Goal: Task Accomplishment & Management: Manage account settings

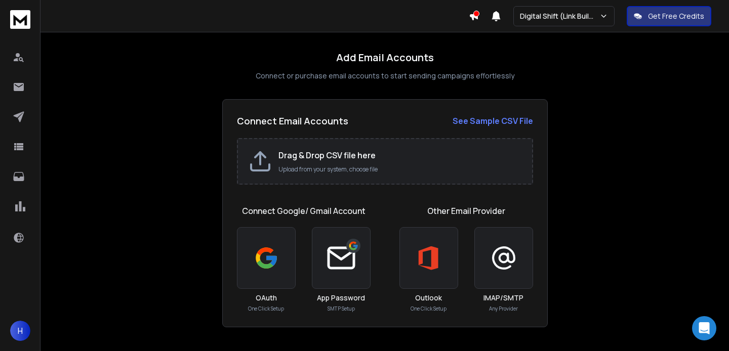
click at [398, 66] on button "Later" at bounding box center [397, 65] width 46 height 25
click at [566, 22] on button "Digital Shift (Link Building)" at bounding box center [563, 16] width 101 height 20
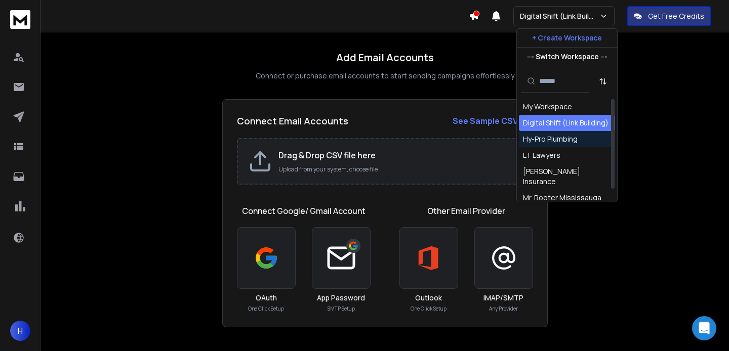
click at [594, 140] on div "Hy-Pro Plumbing" at bounding box center [567, 139] width 96 height 16
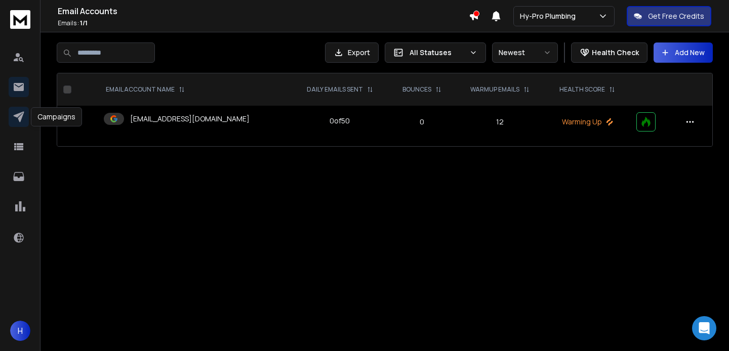
click at [16, 114] on icon at bounding box center [18, 116] width 11 height 11
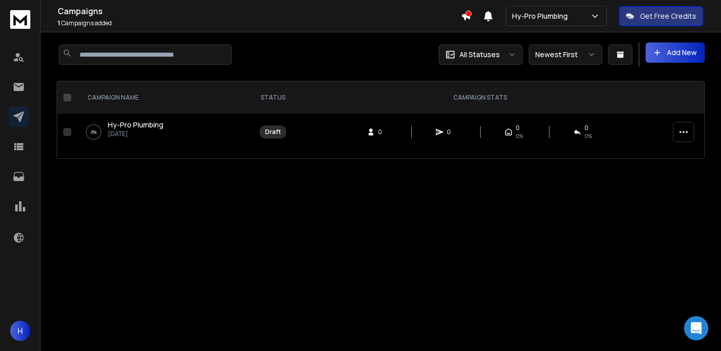
click at [687, 134] on icon "button" at bounding box center [684, 132] width 10 height 10
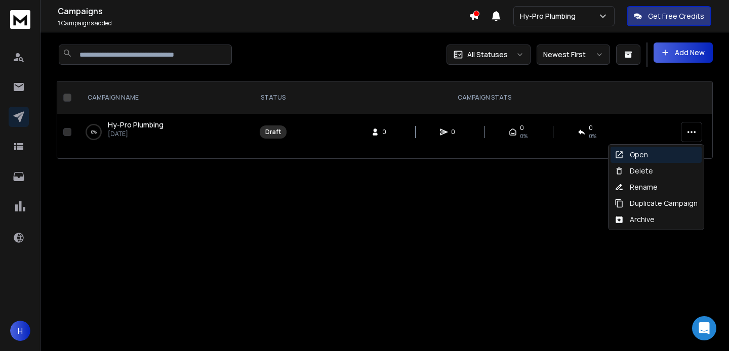
click at [639, 157] on div "Open" at bounding box center [631, 155] width 33 height 10
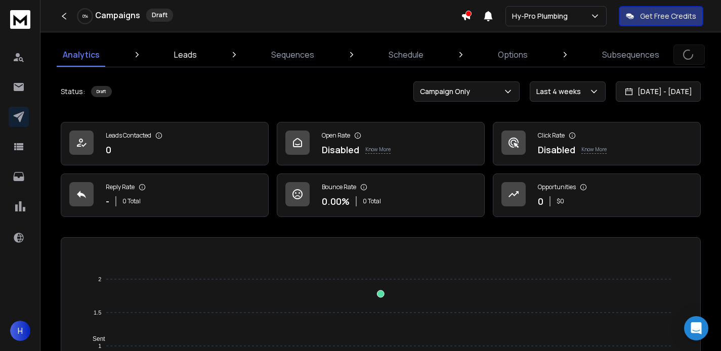
click at [186, 61] on link "Leads" at bounding box center [185, 55] width 35 height 24
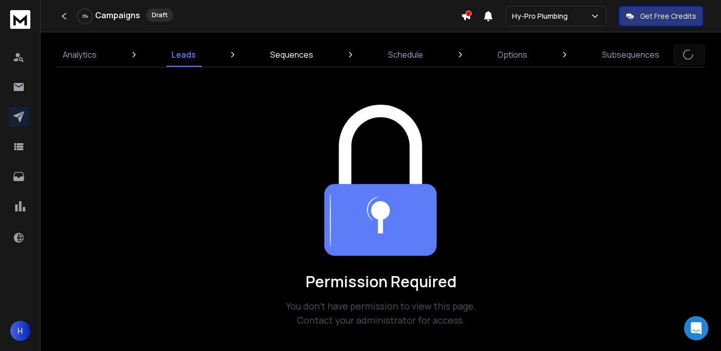
click at [301, 55] on p "Sequences" at bounding box center [291, 55] width 43 height 12
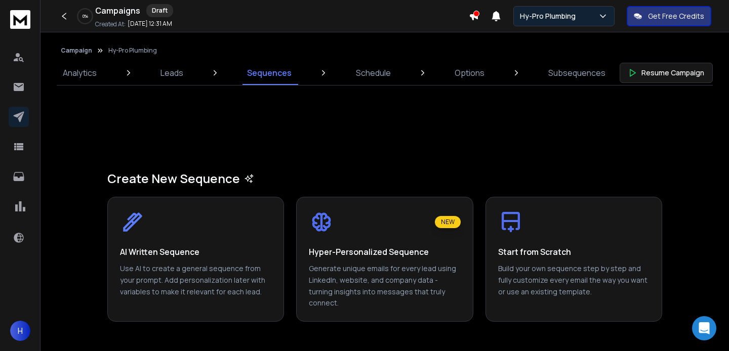
click at [557, 13] on p "Hy-Pro Plumbing" at bounding box center [550, 16] width 60 height 10
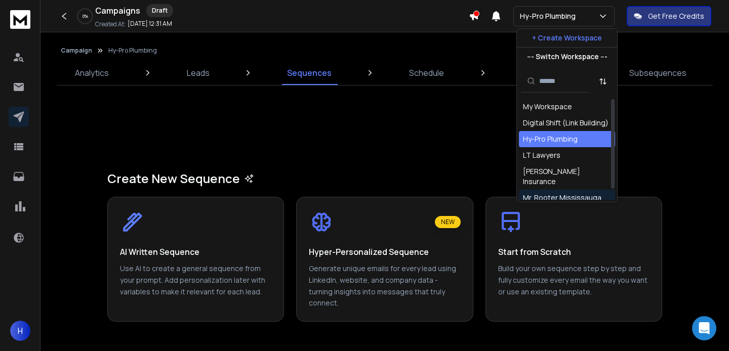
click at [558, 193] on div "Mr. Rooter Mississauga" at bounding box center [562, 198] width 78 height 10
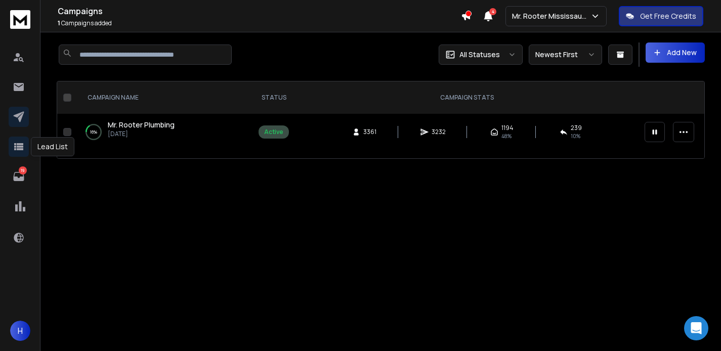
click at [19, 153] on link at bounding box center [19, 147] width 20 height 20
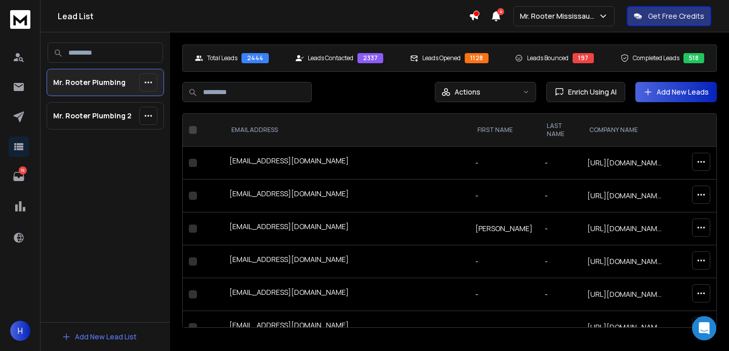
click at [91, 112] on p "Mr. Rooter Plumbing 2" at bounding box center [92, 116] width 78 height 10
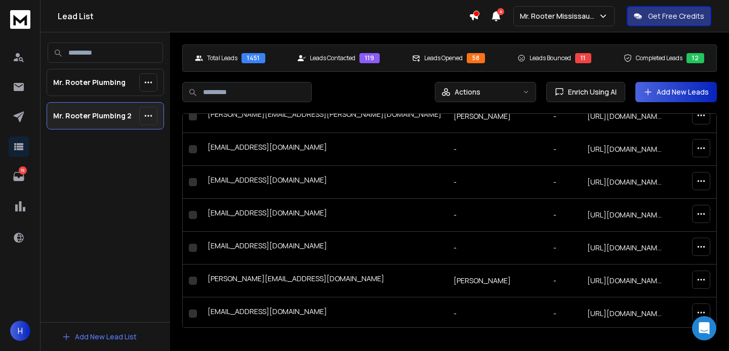
scroll to position [25772, 0]
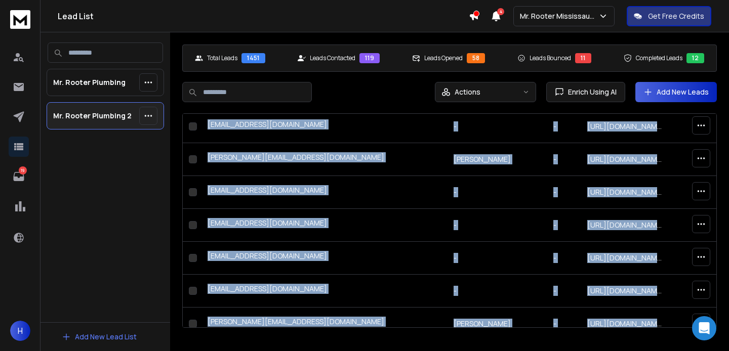
drag, startPoint x: 714, startPoint y: 318, endPoint x: 717, endPoint y: 336, distance: 18.5
click at [717, 336] on body "Get only verified leads with our AI-powered Lead Finder, starting at $22/mo Try…" at bounding box center [364, 175] width 729 height 351
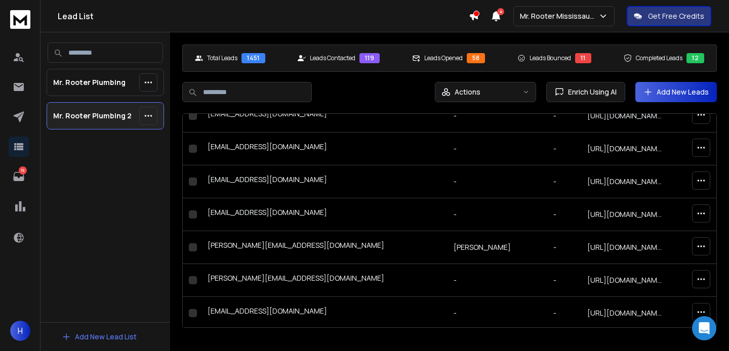
drag, startPoint x: 713, startPoint y: 317, endPoint x: 714, endPoint y: 330, distance: 12.7
click at [714, 330] on body "Get only verified leads with our AI-powered Lead Finder, starting at $22/mo Try…" at bounding box center [364, 175] width 729 height 351
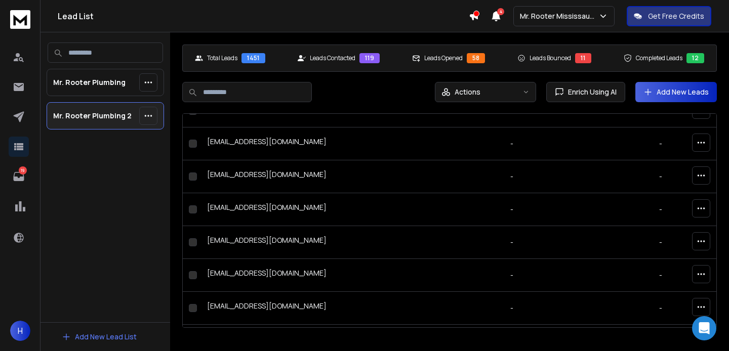
scroll to position [47545, 0]
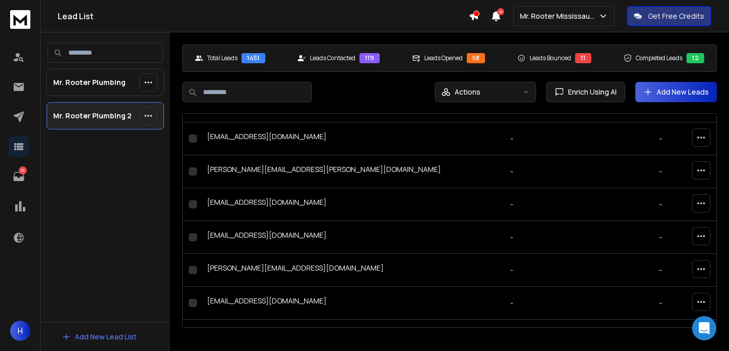
drag, startPoint x: 715, startPoint y: 317, endPoint x: 720, endPoint y: 361, distance: 44.3
click at [720, 351] on html "Get only verified leads with our AI-powered Lead Finder, starting at $22/mo Try…" at bounding box center [364, 175] width 729 height 351
drag, startPoint x: 714, startPoint y: 316, endPoint x: 712, endPoint y: 368, distance: 51.7
click at [712, 351] on html "Get only verified leads with our AI-powered Lead Finder, starting at $22/mo Try…" at bounding box center [364, 175] width 729 height 351
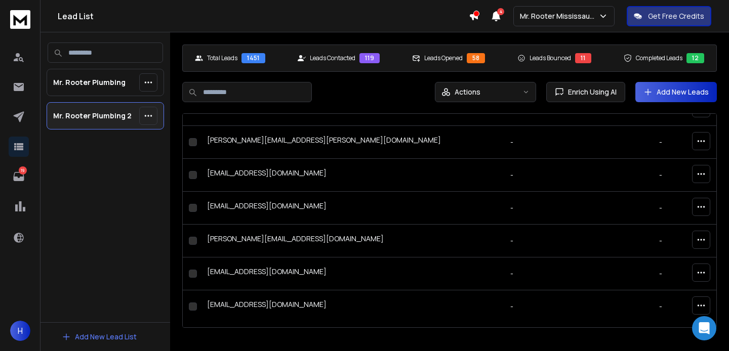
scroll to position [47578, 0]
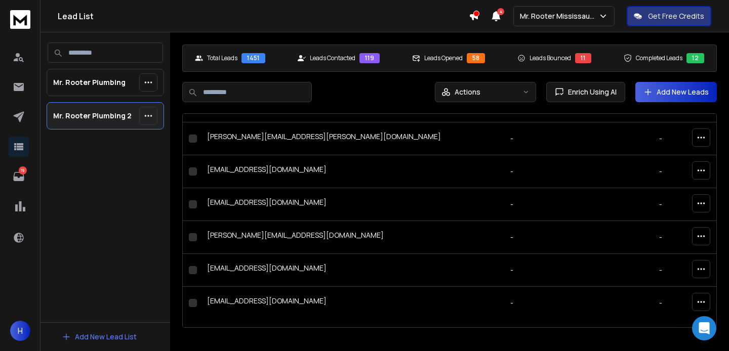
click at [195, 301] on button "button" at bounding box center [193, 303] width 8 height 8
click at [194, 270] on button "button" at bounding box center [193, 270] width 8 height 8
click at [193, 238] on button "button" at bounding box center [193, 237] width 8 height 8
drag, startPoint x: 195, startPoint y: 206, endPoint x: 192, endPoint y: 172, distance: 33.6
click at [195, 206] on button "button" at bounding box center [193, 204] width 8 height 8
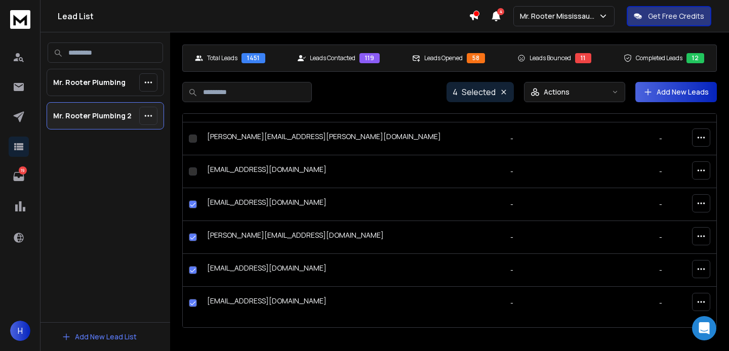
click at [192, 172] on button "button" at bounding box center [193, 172] width 8 height 8
click at [195, 137] on button "button" at bounding box center [193, 139] width 8 height 8
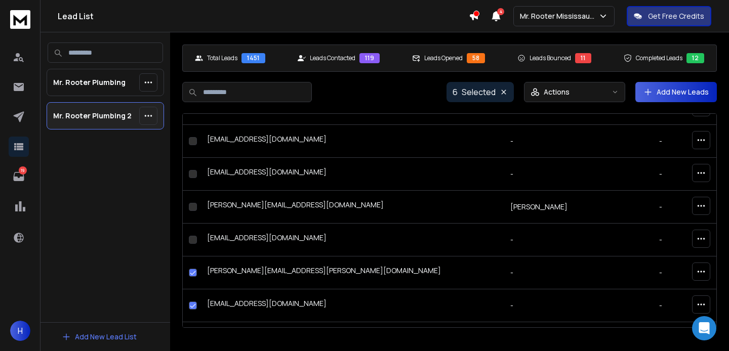
scroll to position [47425, 0]
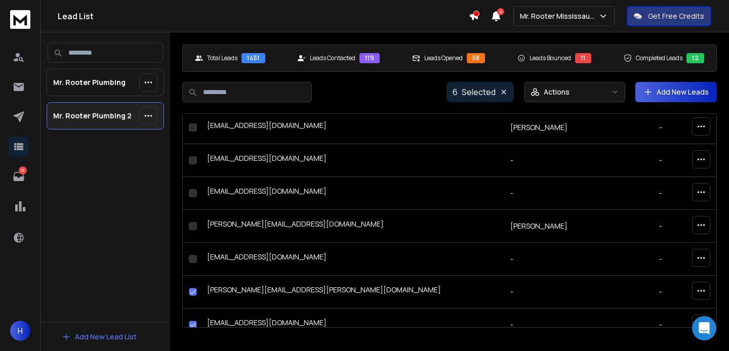
click at [191, 260] on button "button" at bounding box center [193, 259] width 8 height 8
click at [193, 227] on button "button" at bounding box center [193, 226] width 8 height 8
click at [195, 192] on button "button" at bounding box center [193, 193] width 8 height 8
click at [192, 163] on button "button" at bounding box center [193, 160] width 8 height 8
click at [195, 129] on button "button" at bounding box center [193, 128] width 8 height 8
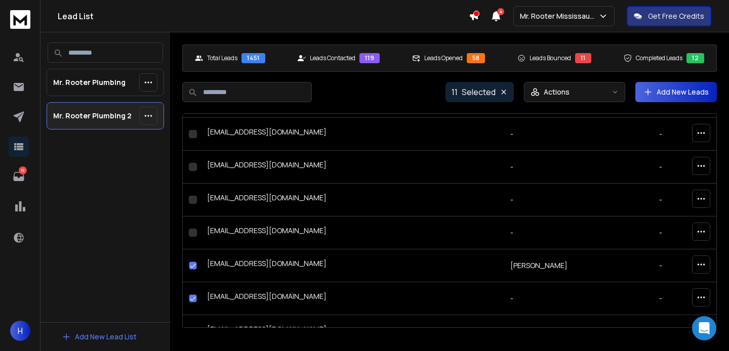
scroll to position [47246, 0]
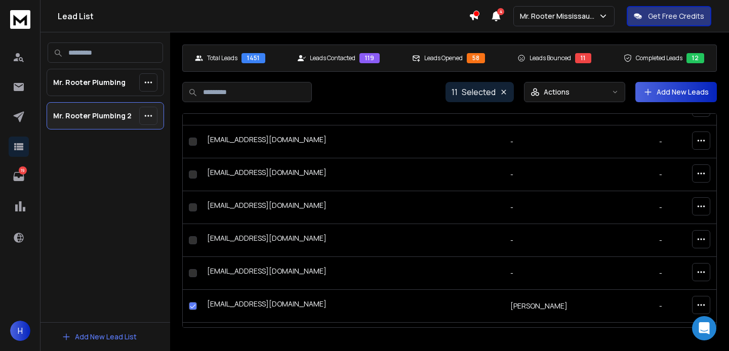
drag, startPoint x: 192, startPoint y: 272, endPoint x: 193, endPoint y: 240, distance: 31.4
click at [192, 272] on button "button" at bounding box center [193, 273] width 8 height 8
click at [193, 240] on button "button" at bounding box center [193, 240] width 8 height 8
drag, startPoint x: 194, startPoint y: 209, endPoint x: 192, endPoint y: 140, distance: 68.9
click at [193, 208] on button "button" at bounding box center [193, 208] width 8 height 8
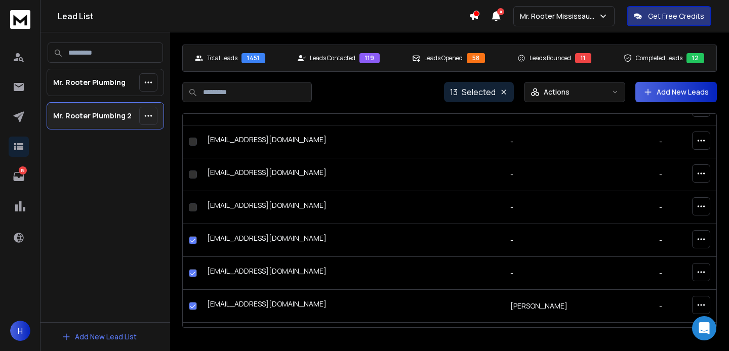
click at [194, 174] on button "button" at bounding box center [193, 175] width 8 height 8
click at [192, 140] on button "button" at bounding box center [193, 142] width 8 height 8
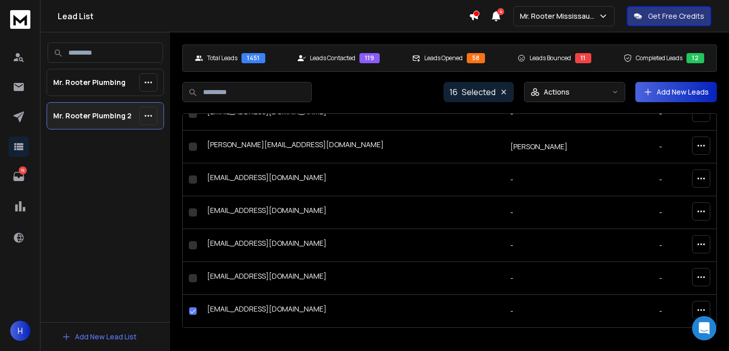
scroll to position [47071, 0]
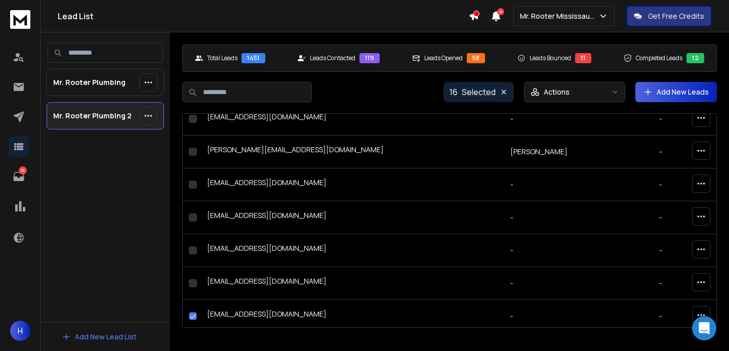
click at [194, 282] on button "button" at bounding box center [193, 283] width 8 height 8
click at [193, 250] on button "button" at bounding box center [193, 251] width 8 height 8
click at [193, 219] on button "button" at bounding box center [193, 218] width 8 height 8
click at [194, 185] on button "button" at bounding box center [193, 185] width 8 height 8
click at [195, 154] on button "button" at bounding box center [193, 152] width 8 height 8
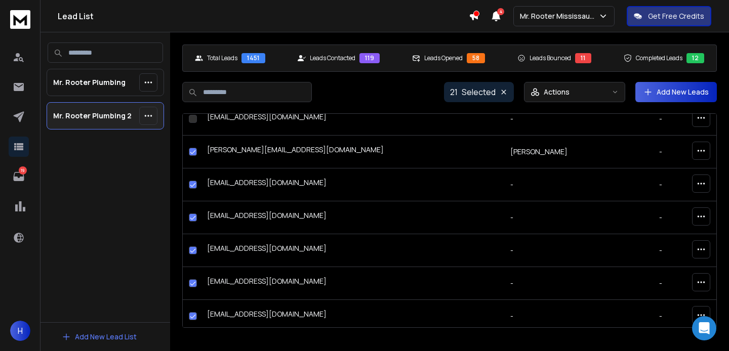
click at [194, 116] on button "button" at bounding box center [193, 119] width 8 height 8
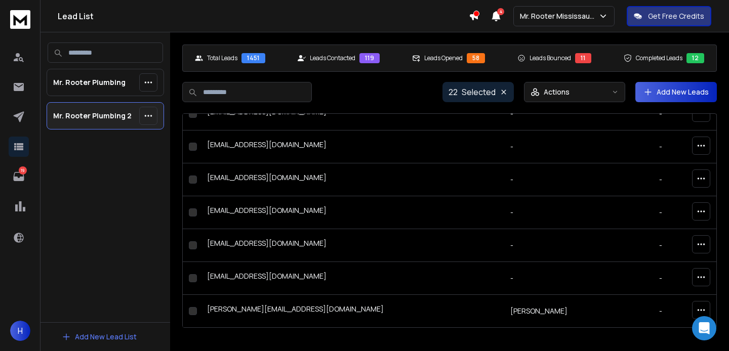
scroll to position [46845, 0]
drag, startPoint x: 196, startPoint y: 312, endPoint x: 193, endPoint y: 280, distance: 32.0
click at [196, 312] on button "button" at bounding box center [193, 312] width 8 height 8
click at [193, 280] on button "button" at bounding box center [193, 279] width 8 height 8
click at [191, 247] on button "button" at bounding box center [193, 247] width 8 height 8
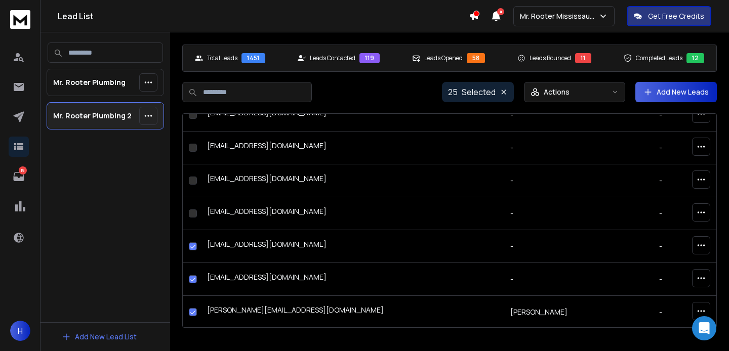
click at [195, 212] on button "button" at bounding box center [193, 214] width 8 height 8
click at [195, 179] on button "button" at bounding box center [193, 181] width 8 height 8
click at [192, 149] on button "button" at bounding box center [193, 148] width 8 height 8
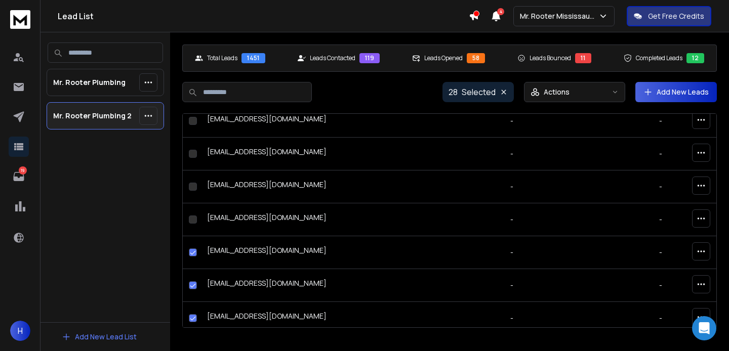
scroll to position [46722, 0]
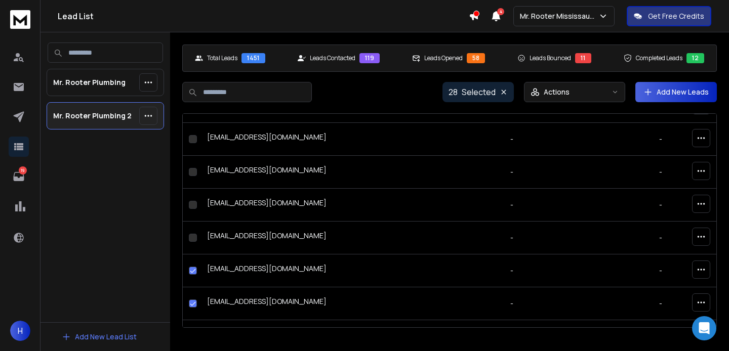
click at [192, 237] on button "button" at bounding box center [193, 238] width 8 height 8
click at [193, 206] on button "button" at bounding box center [193, 205] width 8 height 8
click at [193, 173] on button "button" at bounding box center [193, 172] width 8 height 8
click at [194, 139] on button "button" at bounding box center [193, 139] width 8 height 8
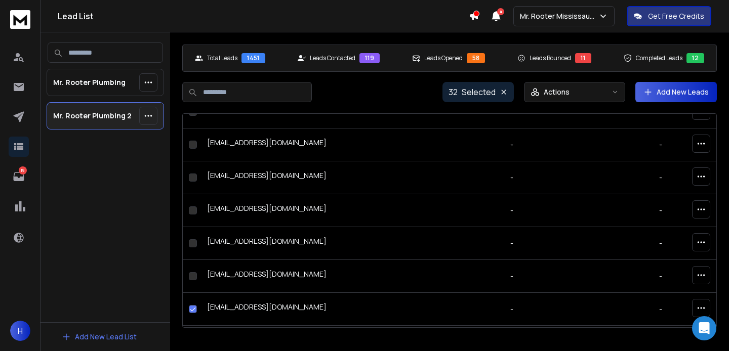
click at [192, 277] on button "button" at bounding box center [193, 276] width 8 height 8
click at [195, 244] on button "button" at bounding box center [193, 243] width 8 height 8
drag, startPoint x: 193, startPoint y: 211, endPoint x: 191, endPoint y: 177, distance: 33.5
click at [193, 211] on button "button" at bounding box center [193, 211] width 8 height 8
click at [191, 177] on button "button" at bounding box center [193, 178] width 8 height 8
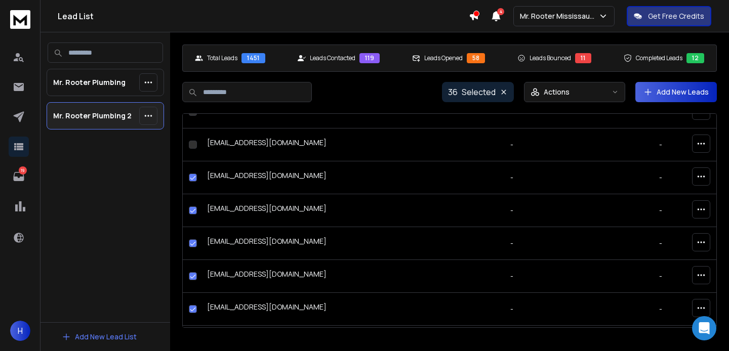
click at [192, 140] on td at bounding box center [192, 145] width 18 height 33
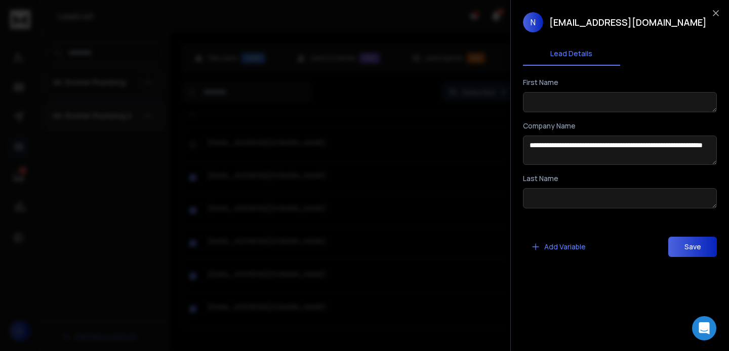
click at [256, 160] on div at bounding box center [364, 175] width 729 height 351
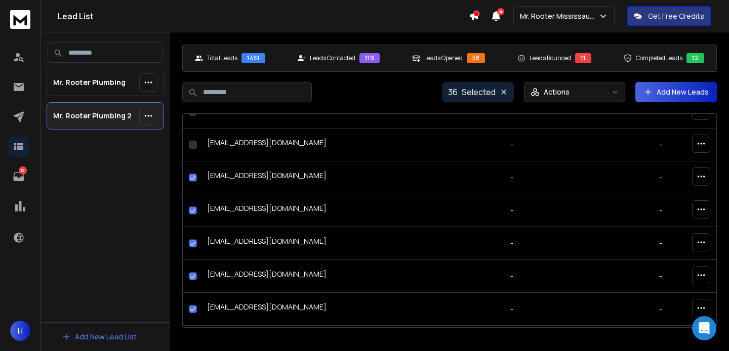
click at [191, 146] on button "button" at bounding box center [193, 145] width 8 height 8
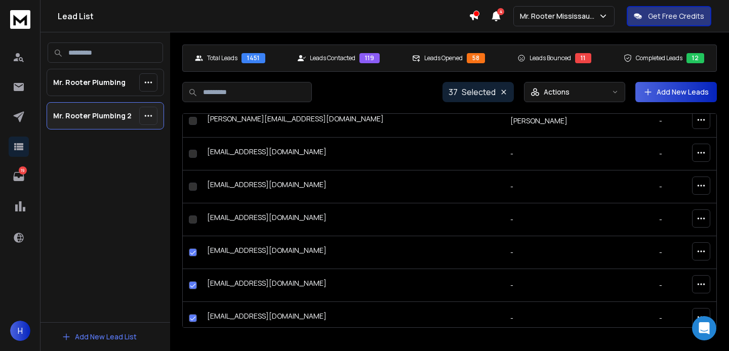
scroll to position [46440, 0]
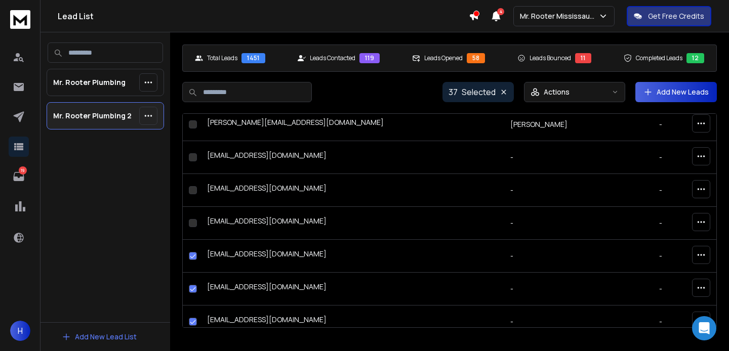
click at [195, 223] on button "button" at bounding box center [193, 223] width 8 height 8
click at [190, 189] on button "button" at bounding box center [193, 190] width 8 height 8
click at [193, 157] on button "button" at bounding box center [193, 157] width 8 height 8
click at [193, 127] on button "button" at bounding box center [193, 124] width 8 height 8
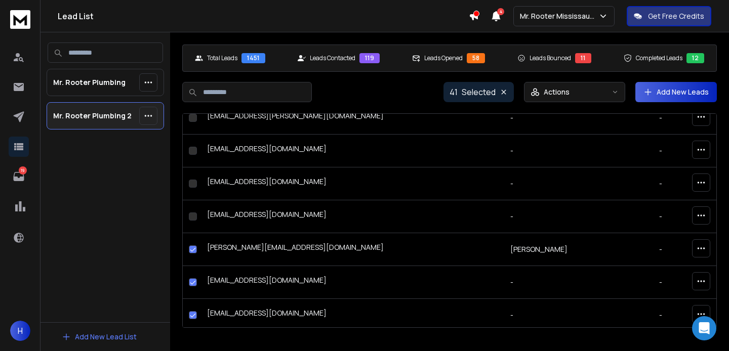
scroll to position [46285, 0]
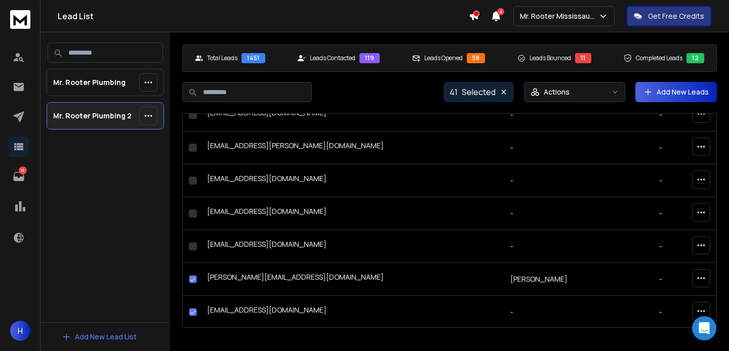
click at [194, 246] on button "button" at bounding box center [193, 247] width 8 height 8
drag, startPoint x: 191, startPoint y: 214, endPoint x: 196, endPoint y: 180, distance: 34.4
click at [191, 213] on button "button" at bounding box center [193, 214] width 8 height 8
click at [195, 180] on button "button" at bounding box center [193, 181] width 8 height 8
click at [195, 147] on button "button" at bounding box center [193, 148] width 8 height 8
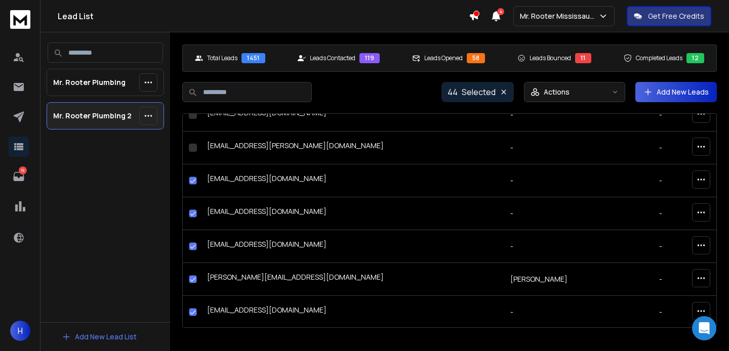
click at [194, 118] on button "button" at bounding box center [193, 115] width 8 height 8
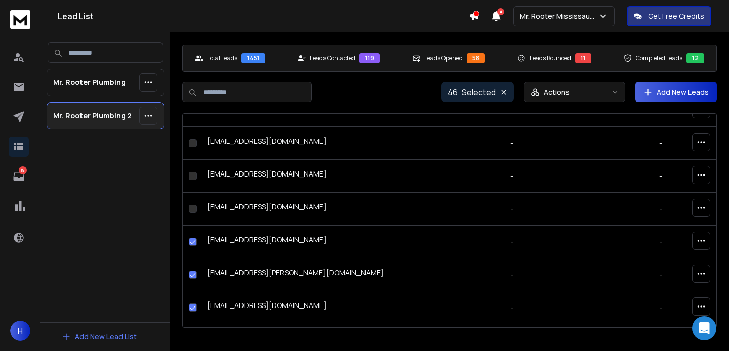
scroll to position [46156, 0]
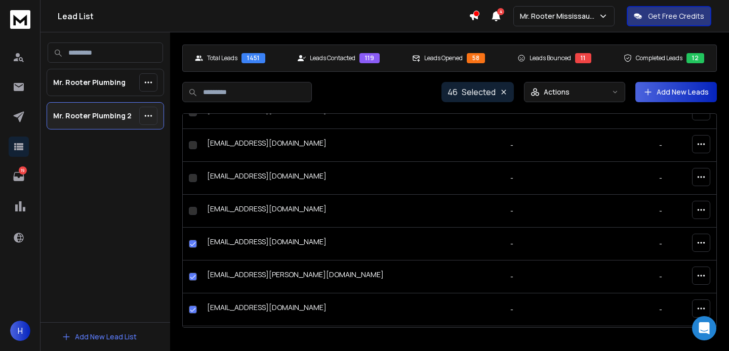
click at [193, 211] on button "button" at bounding box center [193, 211] width 8 height 8
click at [191, 179] on button "button" at bounding box center [193, 178] width 8 height 8
click at [194, 147] on button "button" at bounding box center [193, 145] width 8 height 8
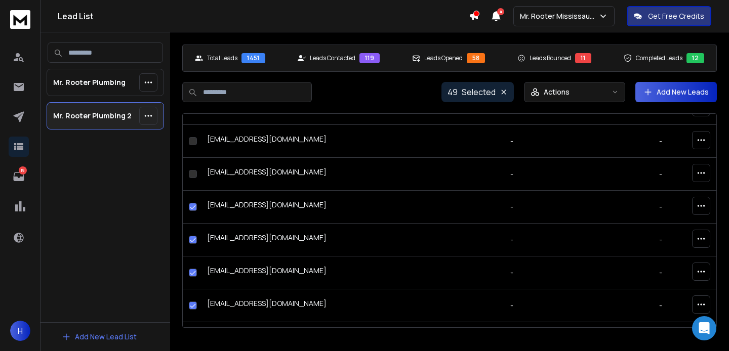
scroll to position [46017, 0]
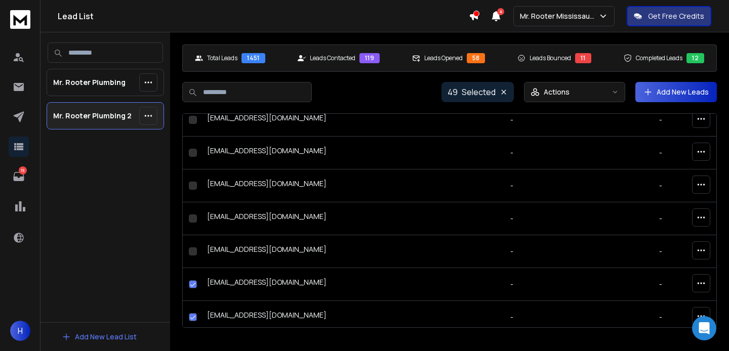
click at [190, 253] on button "button" at bounding box center [193, 252] width 8 height 8
click at [193, 215] on button "button" at bounding box center [193, 219] width 8 height 8
click at [192, 187] on button "button" at bounding box center [193, 186] width 8 height 8
click at [196, 153] on button "button" at bounding box center [193, 153] width 8 height 8
click at [195, 122] on button "button" at bounding box center [193, 120] width 8 height 8
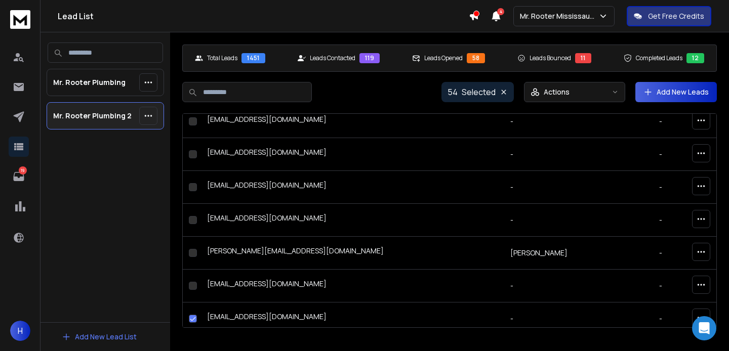
scroll to position [45814, 0]
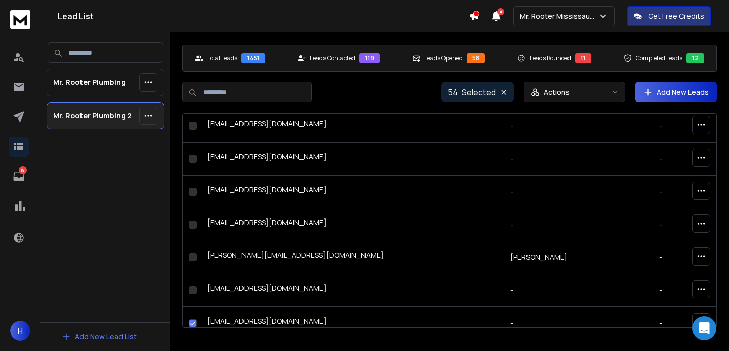
click at [195, 290] on button "button" at bounding box center [193, 291] width 8 height 8
click at [192, 258] on button "button" at bounding box center [193, 258] width 8 height 8
click at [191, 222] on button "button" at bounding box center [193, 225] width 8 height 8
click at [192, 189] on button "button" at bounding box center [193, 192] width 8 height 8
click at [191, 159] on button "button" at bounding box center [193, 159] width 8 height 8
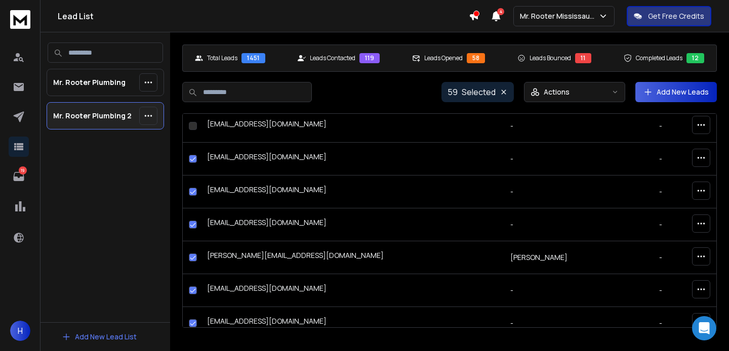
click at [193, 126] on button "button" at bounding box center [193, 126] width 8 height 8
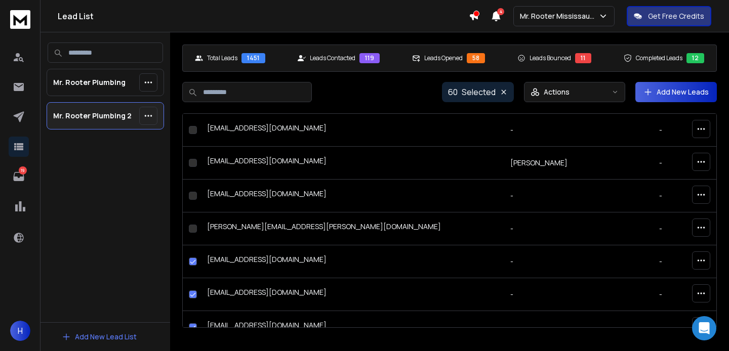
scroll to position [45644, 0]
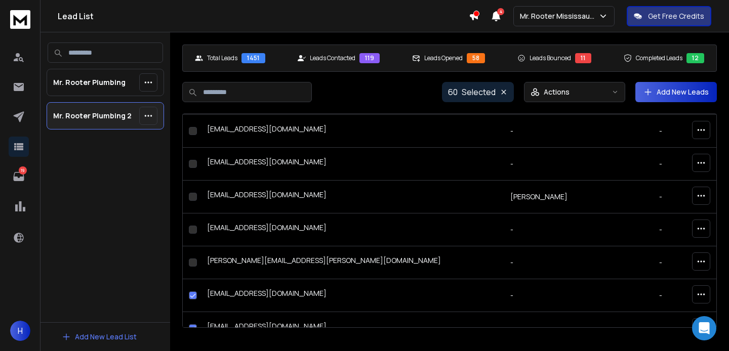
click at [194, 262] on button "button" at bounding box center [193, 263] width 8 height 8
click at [194, 231] on button "button" at bounding box center [193, 230] width 8 height 8
click at [193, 198] on button "button" at bounding box center [193, 197] width 8 height 8
drag, startPoint x: 192, startPoint y: 166, endPoint x: 195, endPoint y: 130, distance: 35.6
click at [192, 166] on button "button" at bounding box center [193, 164] width 8 height 8
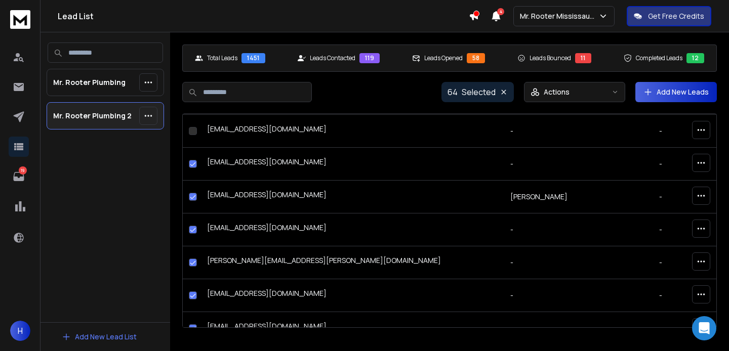
click at [195, 130] on button "button" at bounding box center [193, 131] width 8 height 8
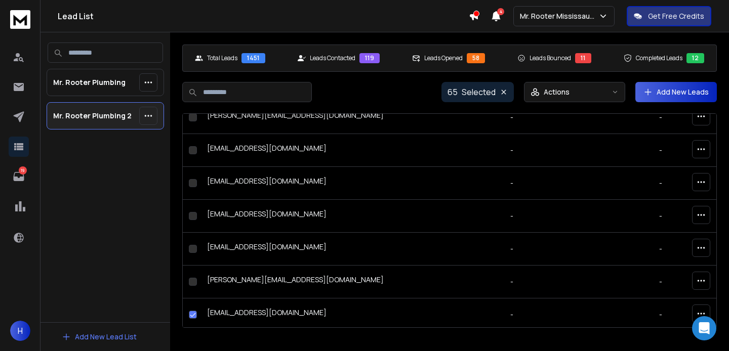
scroll to position [45458, 0]
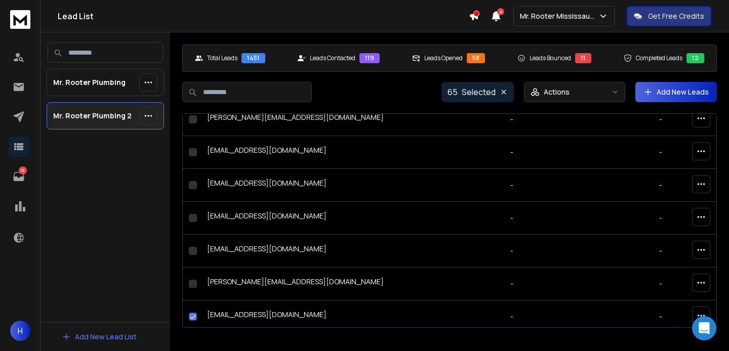
click at [194, 283] on button "button" at bounding box center [193, 284] width 8 height 8
click at [193, 253] on button "button" at bounding box center [193, 251] width 8 height 8
click at [191, 220] on button "button" at bounding box center [193, 218] width 8 height 8
click at [192, 184] on button "button" at bounding box center [193, 185] width 8 height 8
click at [192, 153] on button "button" at bounding box center [193, 152] width 8 height 8
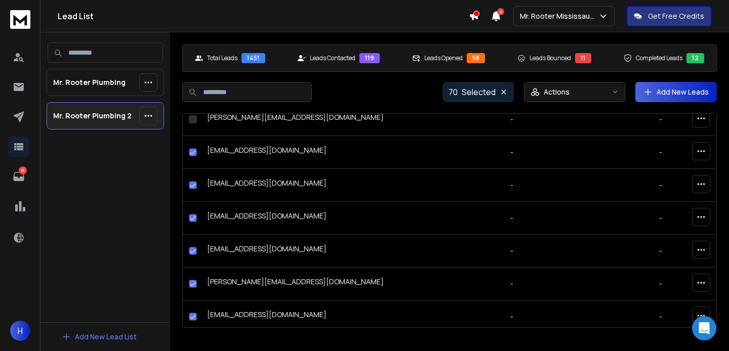
click at [192, 122] on button "button" at bounding box center [193, 119] width 8 height 8
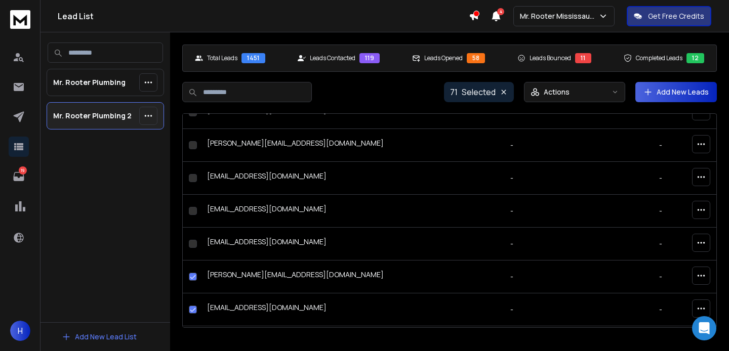
scroll to position [45294, 0]
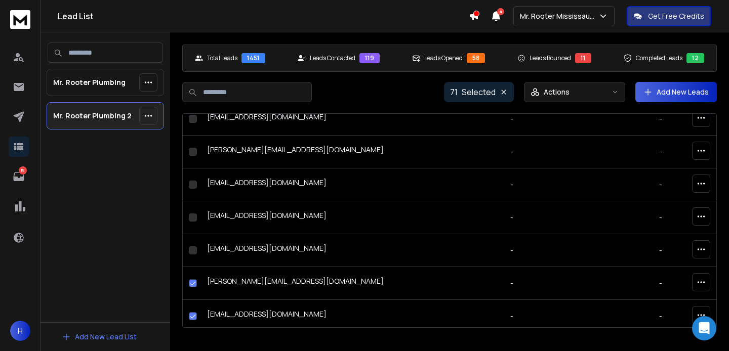
click at [194, 250] on button "button" at bounding box center [193, 251] width 8 height 8
click at [193, 220] on button "button" at bounding box center [193, 218] width 8 height 8
click at [194, 183] on button "button" at bounding box center [193, 185] width 8 height 8
click at [192, 150] on button "button" at bounding box center [193, 152] width 8 height 8
click at [193, 116] on button "button" at bounding box center [193, 119] width 8 height 8
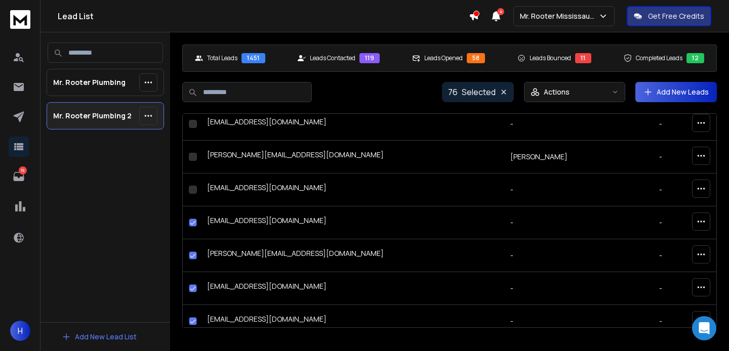
scroll to position [45177, 0]
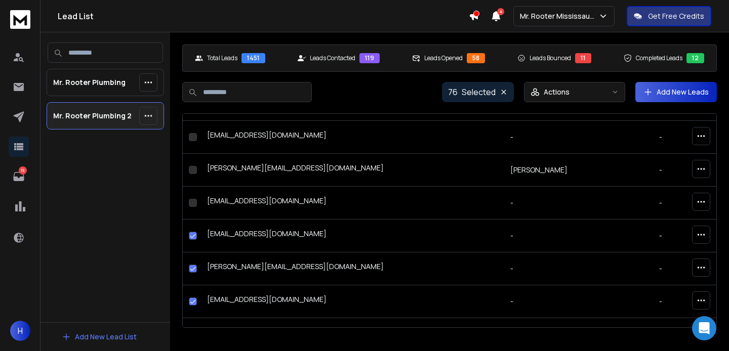
click at [193, 204] on button "button" at bounding box center [193, 203] width 8 height 8
click at [191, 172] on button "button" at bounding box center [193, 170] width 8 height 8
click at [192, 139] on button "button" at bounding box center [193, 137] width 8 height 8
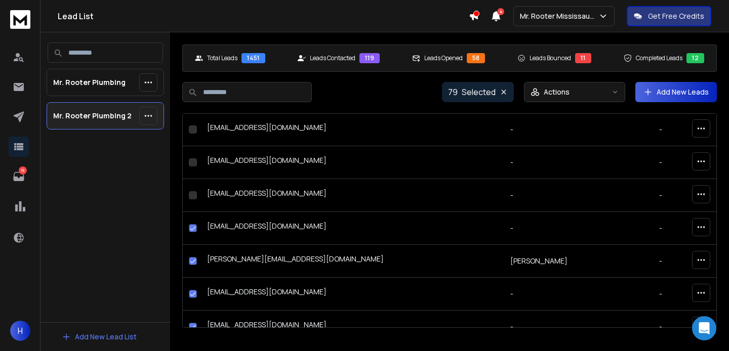
scroll to position [45086, 0]
click at [191, 197] on button "button" at bounding box center [193, 196] width 8 height 8
click at [190, 160] on button "button" at bounding box center [193, 163] width 8 height 8
click at [194, 129] on button "button" at bounding box center [193, 130] width 8 height 8
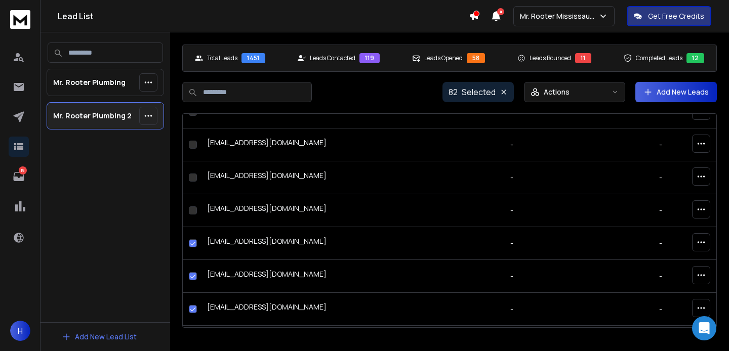
scroll to position [44959, 0]
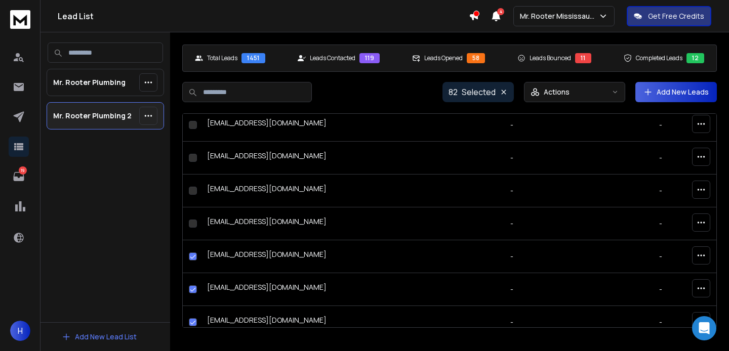
drag, startPoint x: 191, startPoint y: 223, endPoint x: 194, endPoint y: 157, distance: 65.9
click at [192, 223] on button "button" at bounding box center [193, 224] width 8 height 8
click at [191, 190] on button "button" at bounding box center [193, 191] width 8 height 8
drag, startPoint x: 194, startPoint y: 157, endPoint x: 195, endPoint y: 124, distance: 33.9
click at [194, 157] on button "button" at bounding box center [193, 158] width 8 height 8
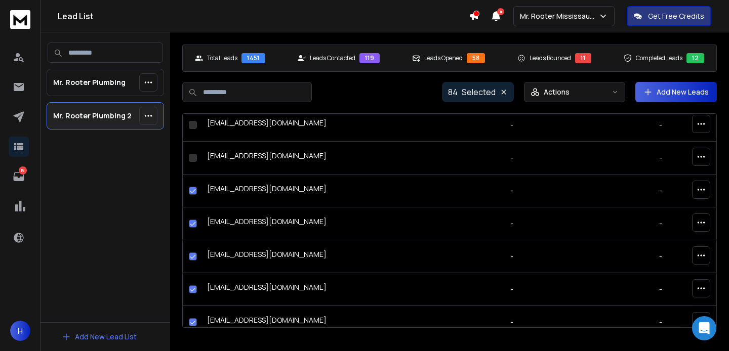
click at [195, 124] on button "button" at bounding box center [193, 125] width 8 height 8
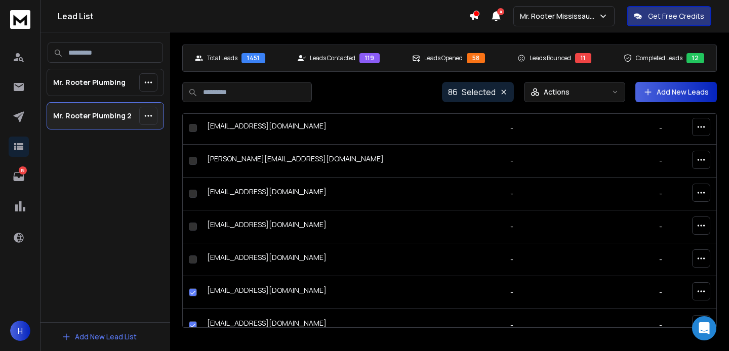
scroll to position [44778, 0]
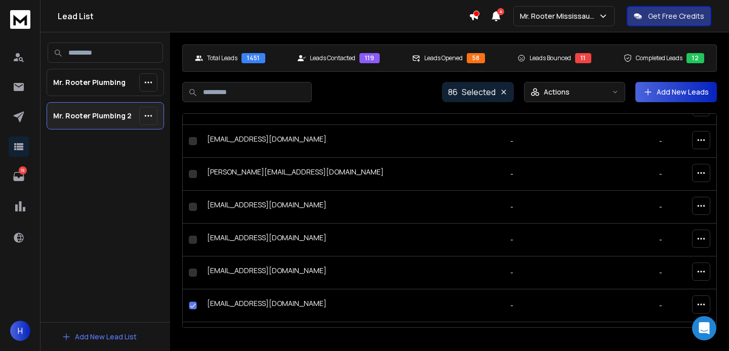
click at [191, 275] on button "button" at bounding box center [193, 273] width 8 height 8
click at [192, 239] on button "button" at bounding box center [193, 240] width 8 height 8
click at [192, 204] on button "button" at bounding box center [193, 207] width 8 height 8
click at [191, 176] on button "button" at bounding box center [193, 174] width 8 height 8
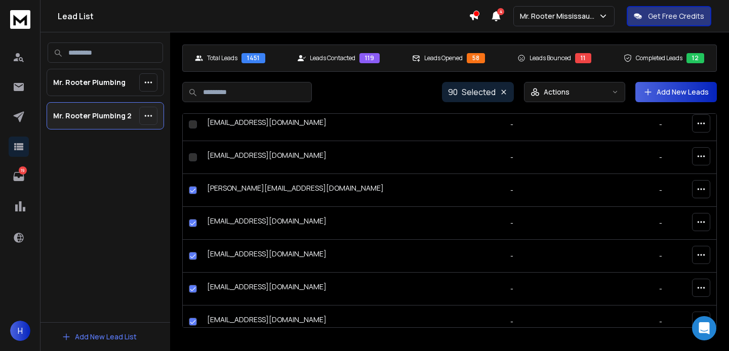
scroll to position [44743, 0]
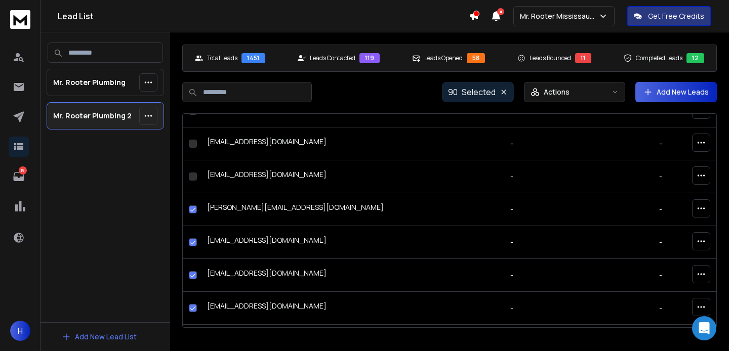
click at [194, 176] on button "button" at bounding box center [193, 177] width 8 height 8
click at [191, 145] on button "button" at bounding box center [193, 144] width 8 height 8
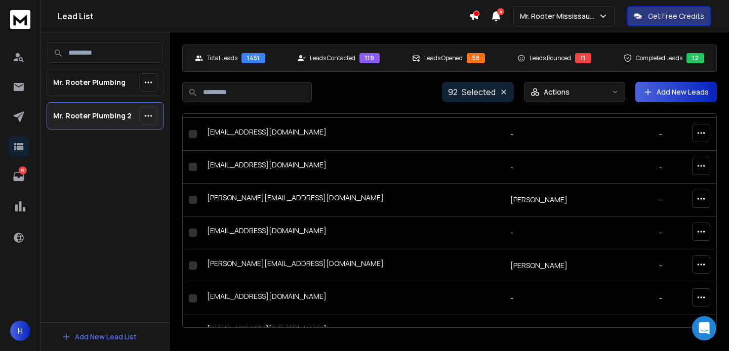
scroll to position [44568, 0]
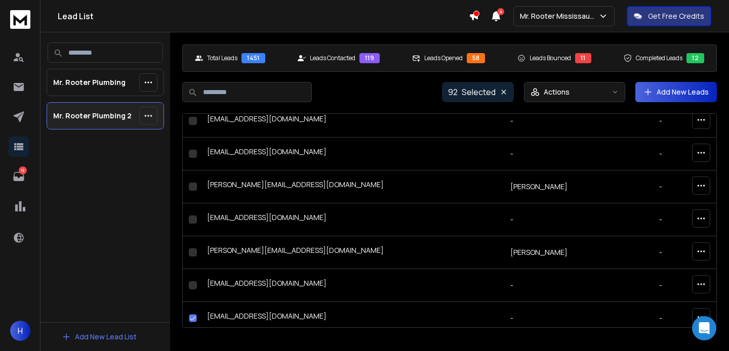
click at [190, 285] on button "button" at bounding box center [193, 285] width 8 height 8
click at [194, 253] on button "button" at bounding box center [193, 253] width 8 height 8
click at [194, 218] on button "button" at bounding box center [193, 220] width 8 height 8
click at [193, 187] on button "button" at bounding box center [193, 187] width 8 height 8
click at [192, 155] on button "button" at bounding box center [193, 154] width 8 height 8
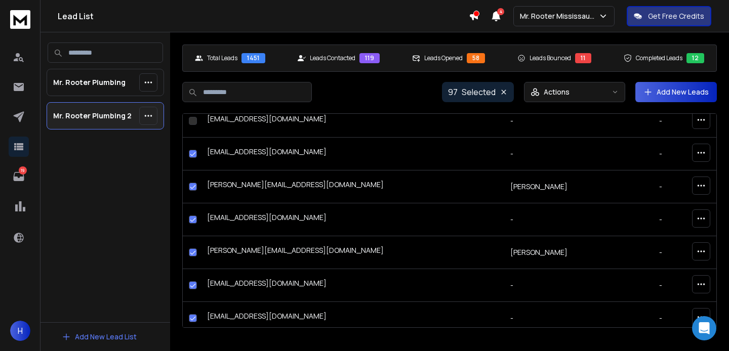
click at [193, 123] on button "button" at bounding box center [193, 121] width 8 height 8
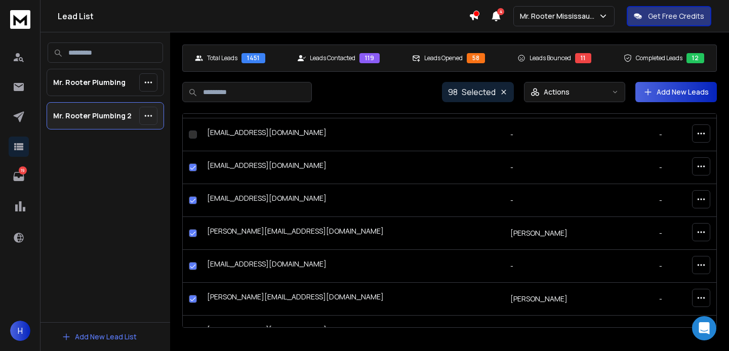
scroll to position [44410, 0]
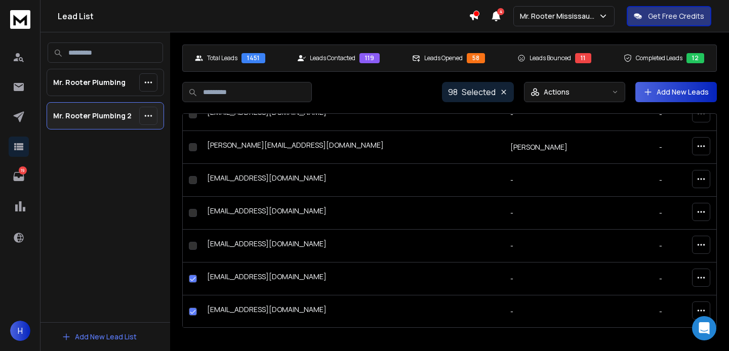
click at [191, 247] on button "button" at bounding box center [193, 246] width 8 height 8
click at [193, 212] on button "button" at bounding box center [193, 213] width 8 height 8
click at [193, 181] on button "button" at bounding box center [193, 180] width 8 height 8
click at [192, 146] on button "button" at bounding box center [193, 147] width 8 height 8
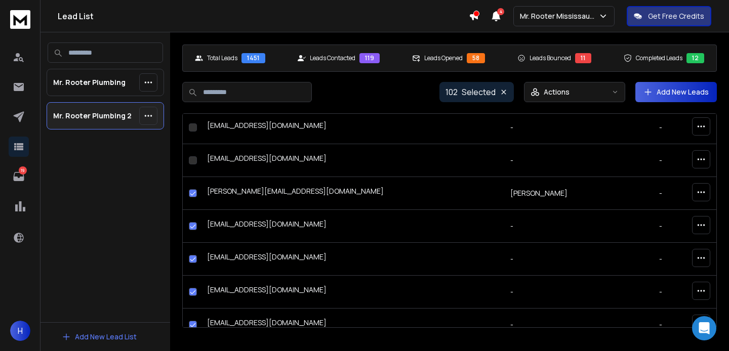
scroll to position [44307, 0]
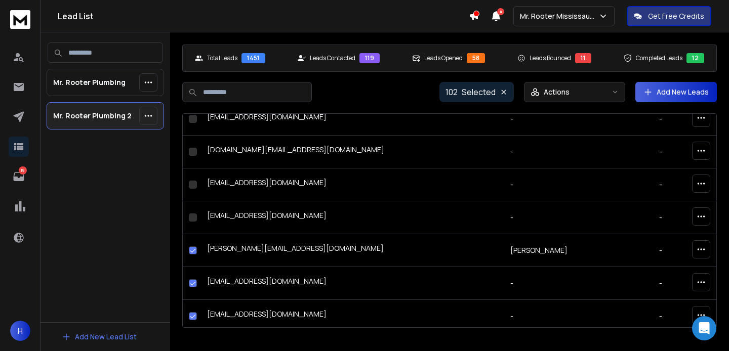
click at [194, 219] on button "button" at bounding box center [193, 218] width 8 height 8
click at [191, 184] on button "button" at bounding box center [193, 185] width 8 height 8
click at [194, 151] on button "button" at bounding box center [193, 152] width 8 height 8
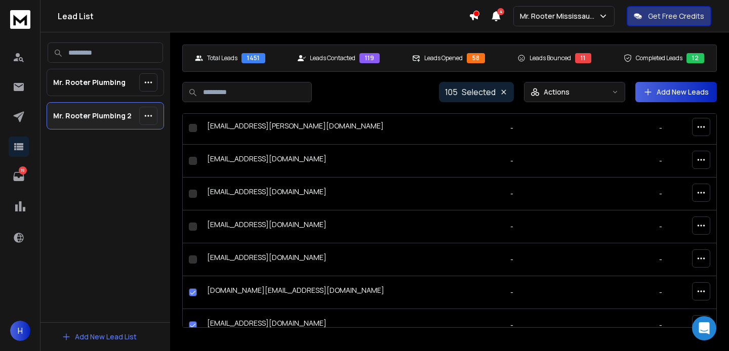
scroll to position [44155, 0]
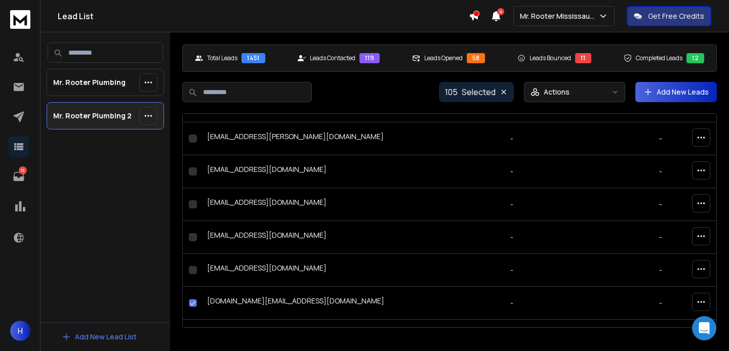
click at [193, 271] on button "button" at bounding box center [193, 270] width 8 height 8
click at [191, 236] on button "button" at bounding box center [193, 237] width 8 height 8
click at [191, 205] on button "button" at bounding box center [193, 204] width 8 height 8
click at [192, 173] on button "button" at bounding box center [193, 172] width 8 height 8
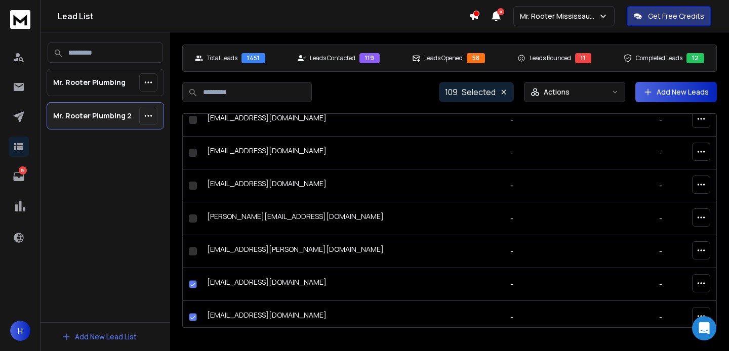
scroll to position [44029, 0]
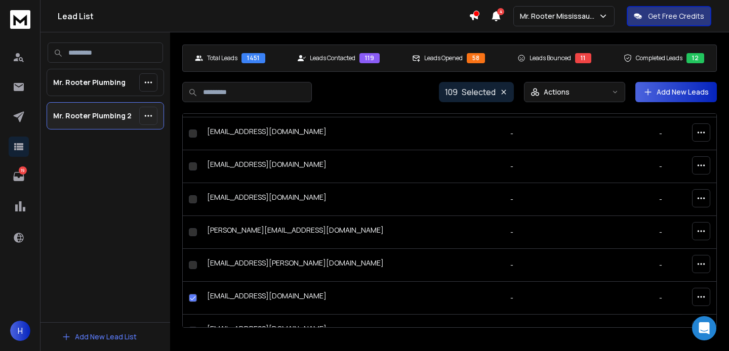
click at [191, 266] on button "button" at bounding box center [193, 265] width 8 height 8
click at [192, 232] on button "button" at bounding box center [193, 232] width 8 height 8
click at [192, 198] on button "button" at bounding box center [193, 199] width 8 height 8
click at [194, 169] on button "button" at bounding box center [193, 167] width 8 height 8
click at [191, 135] on button "button" at bounding box center [193, 134] width 8 height 8
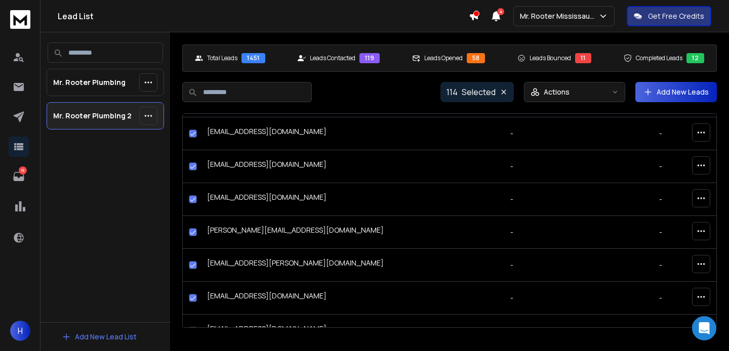
click at [191, 134] on button "button" at bounding box center [193, 134] width 8 height 8
click at [192, 167] on button "button" at bounding box center [193, 167] width 8 height 8
click at [194, 198] on button "button" at bounding box center [193, 199] width 8 height 8
click at [192, 233] on button "button" at bounding box center [193, 232] width 8 height 8
click at [193, 266] on button "button" at bounding box center [193, 265] width 8 height 8
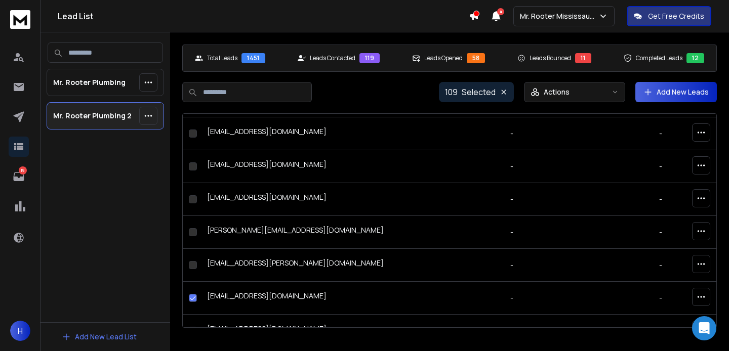
click at [192, 298] on button "button" at bounding box center [193, 298] width 8 height 8
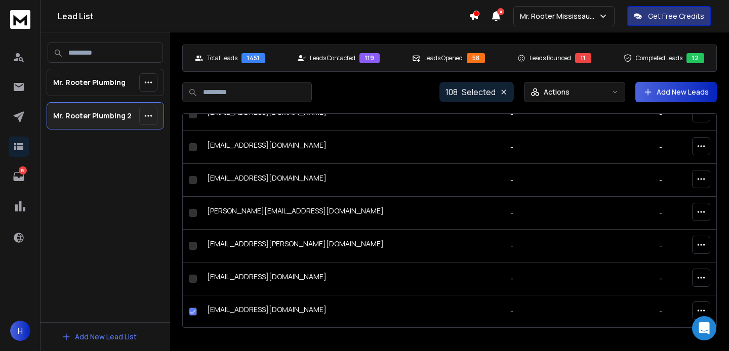
scroll to position [44124, 0]
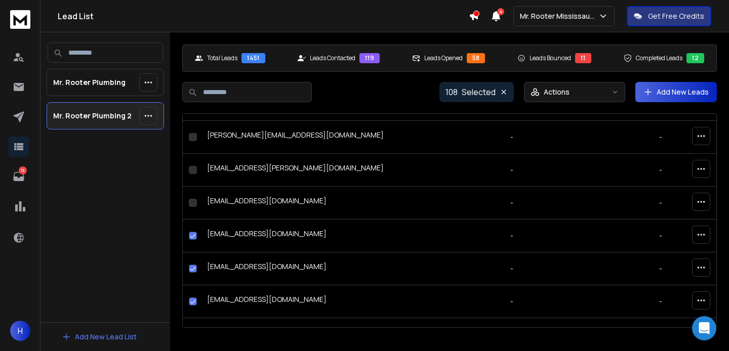
click at [191, 237] on button "button" at bounding box center [193, 236] width 8 height 8
click at [190, 271] on button "button" at bounding box center [193, 269] width 8 height 8
click at [191, 301] on button "button" at bounding box center [193, 302] width 8 height 8
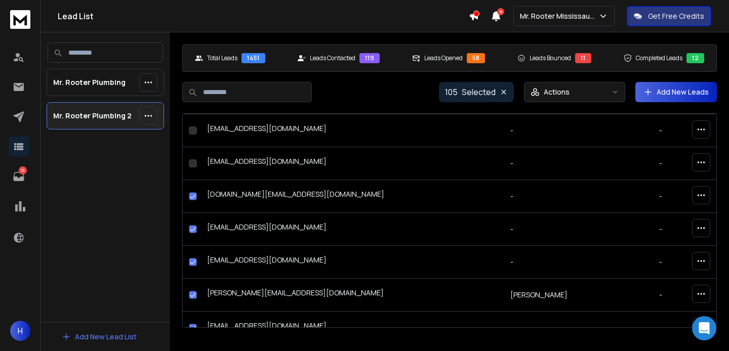
scroll to position [44264, 0]
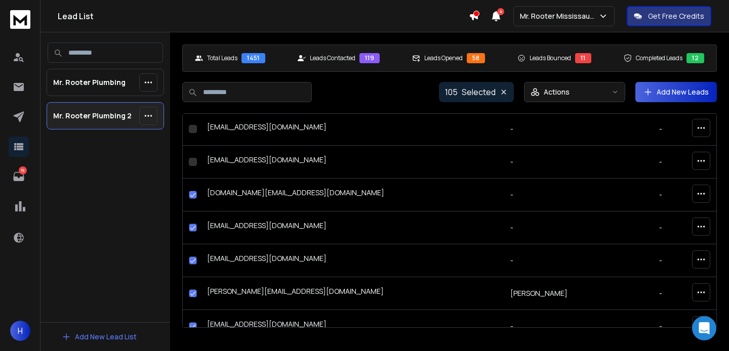
click at [190, 195] on button "button" at bounding box center [193, 195] width 8 height 8
click at [193, 224] on button "button" at bounding box center [193, 228] width 8 height 8
click at [194, 261] on button "button" at bounding box center [193, 261] width 8 height 8
click at [192, 295] on button "button" at bounding box center [193, 294] width 8 height 8
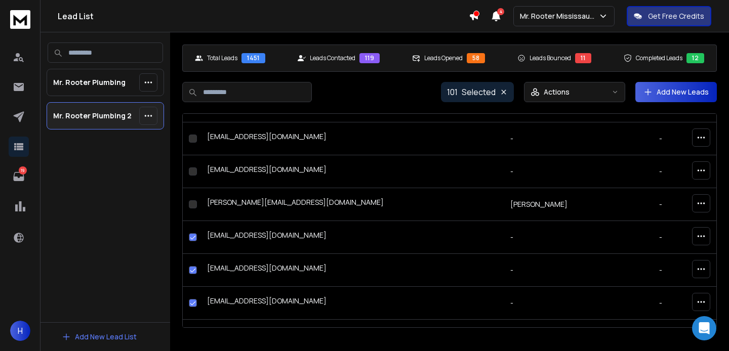
click at [195, 238] on button "button" at bounding box center [193, 237] width 8 height 8
click at [193, 270] on button "button" at bounding box center [193, 270] width 8 height 8
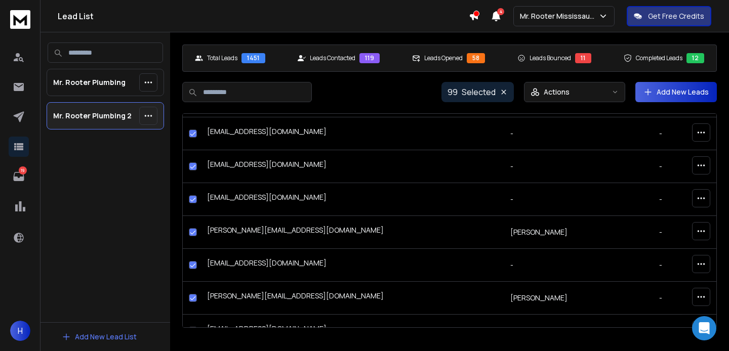
scroll to position [44524, 0]
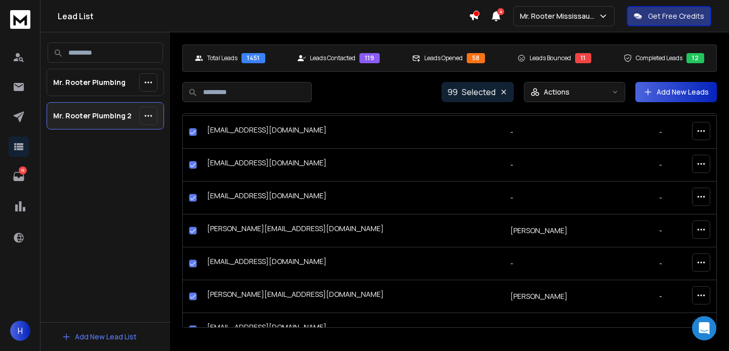
click at [194, 132] on button "button" at bounding box center [193, 132] width 8 height 8
click at [193, 165] on button "button" at bounding box center [193, 165] width 8 height 8
click at [194, 197] on button "button" at bounding box center [193, 198] width 8 height 8
click at [192, 229] on button "button" at bounding box center [193, 231] width 8 height 8
click at [193, 263] on button "button" at bounding box center [193, 264] width 8 height 8
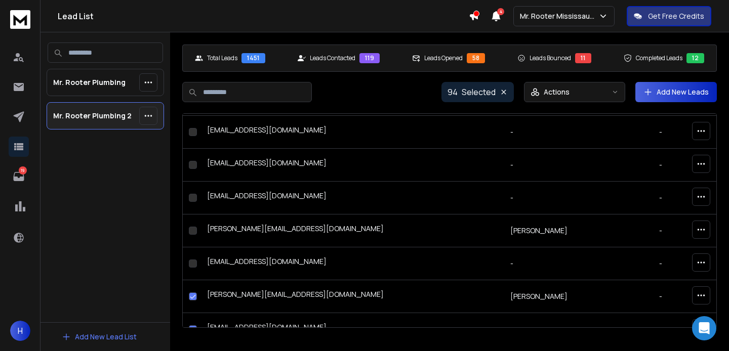
click at [192, 296] on button "button" at bounding box center [193, 297] width 8 height 8
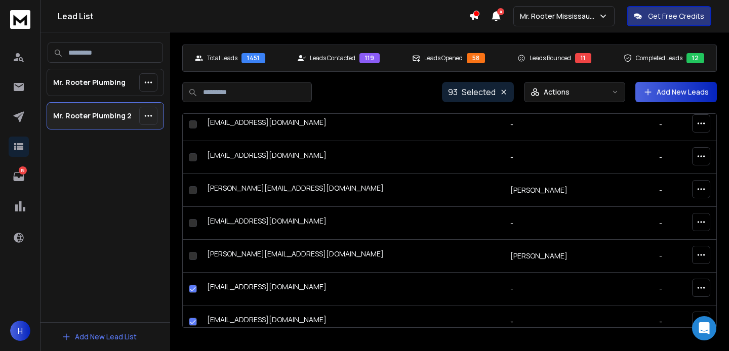
scroll to position [44573, 0]
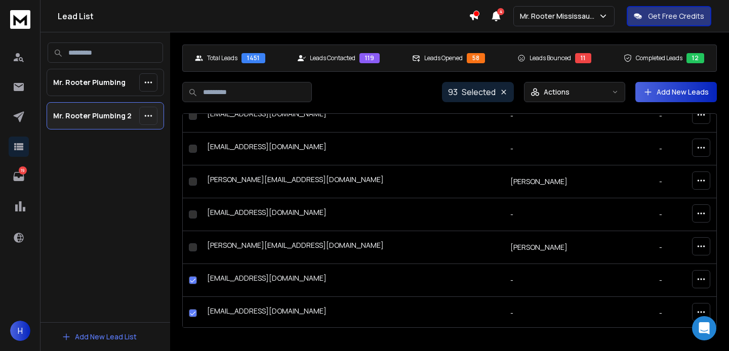
click at [195, 281] on button "button" at bounding box center [193, 280] width 8 height 8
click at [194, 310] on button "button" at bounding box center [193, 313] width 8 height 8
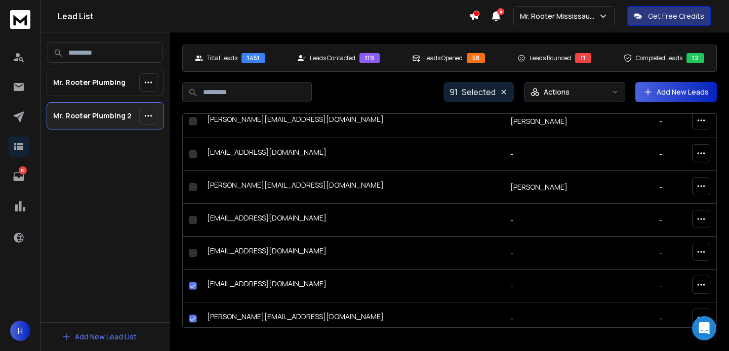
scroll to position [44642, 0]
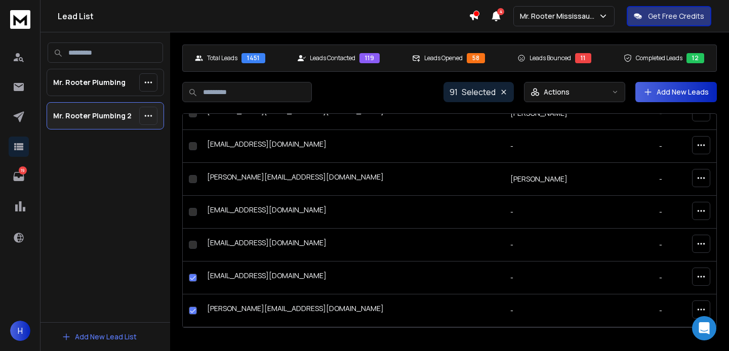
click at [191, 276] on button "button" at bounding box center [193, 278] width 8 height 8
click at [561, 96] on p "Actions" at bounding box center [557, 92] width 26 height 10
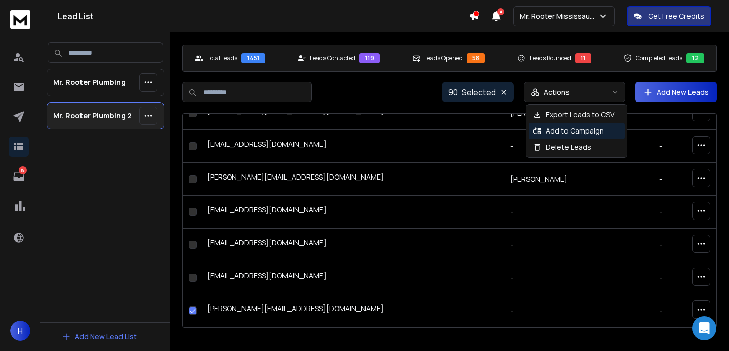
click at [566, 135] on p "Add to Campaign" at bounding box center [575, 131] width 58 height 10
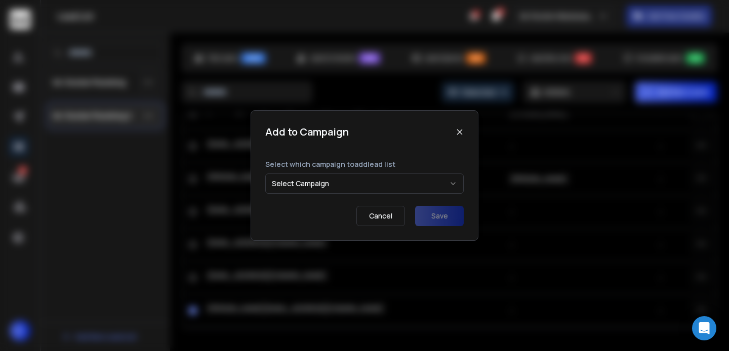
click at [345, 189] on button "Select Campaign" at bounding box center [364, 184] width 198 height 20
click at [440, 223] on button "Save" at bounding box center [439, 216] width 49 height 20
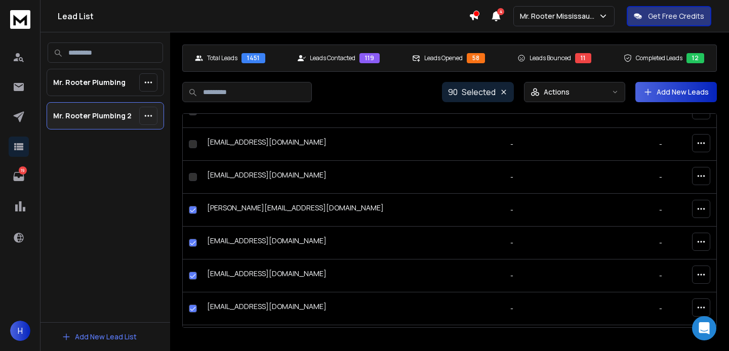
scroll to position [44748, 0]
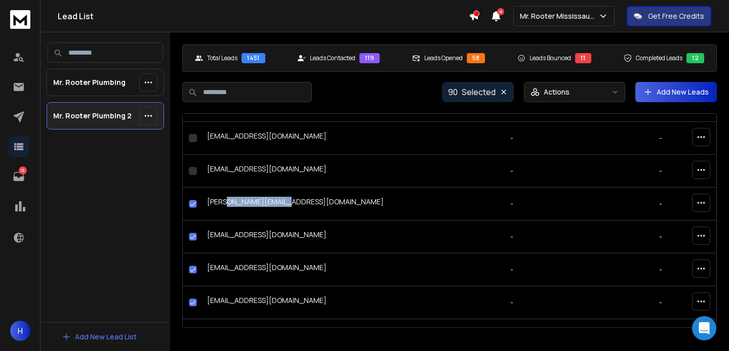
drag, startPoint x: 263, startPoint y: 200, endPoint x: 221, endPoint y: 206, distance: 42.3
click at [221, 206] on tr "[PERSON_NAME][EMAIL_ADDRESS][DOMAIN_NAME] - - [URL][DOMAIN_NAME]" at bounding box center [502, 204] width 639 height 33
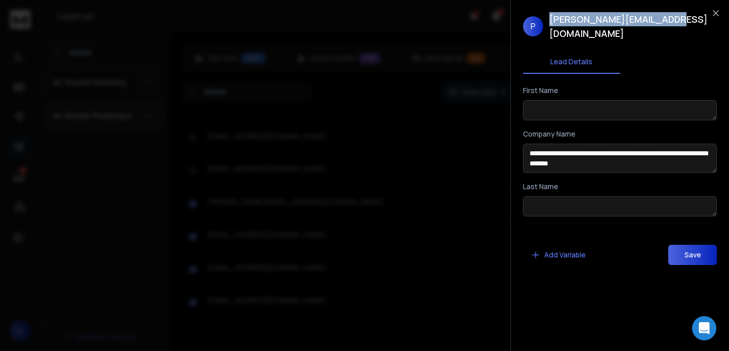
drag, startPoint x: 550, startPoint y: 24, endPoint x: 670, endPoint y: 22, distance: 120.0
click at [670, 22] on h1 "[PERSON_NAME][EMAIL_ADDRESS][DOMAIN_NAME]" at bounding box center [633, 26] width 168 height 28
copy h1 "[PERSON_NAME][EMAIL_ADDRESS][DOMAIN_NAME]"
click at [716, 15] on icon "button" at bounding box center [716, 13] width 10 height 10
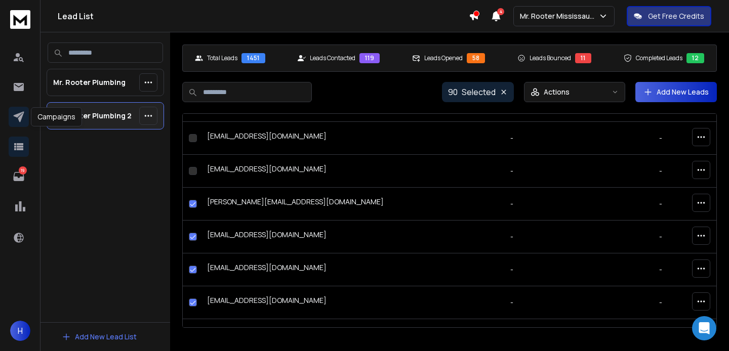
click at [13, 117] on icon at bounding box center [19, 117] width 12 height 12
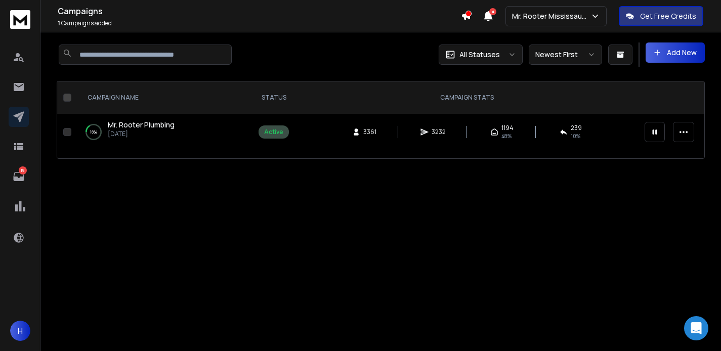
click at [680, 137] on button "button" at bounding box center [683, 132] width 21 height 20
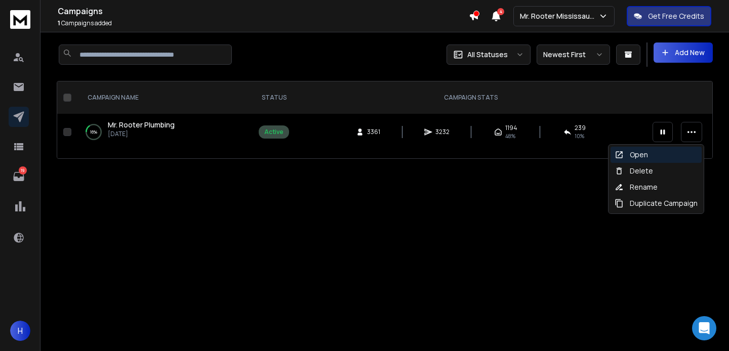
click at [636, 155] on div "Open" at bounding box center [631, 155] width 33 height 10
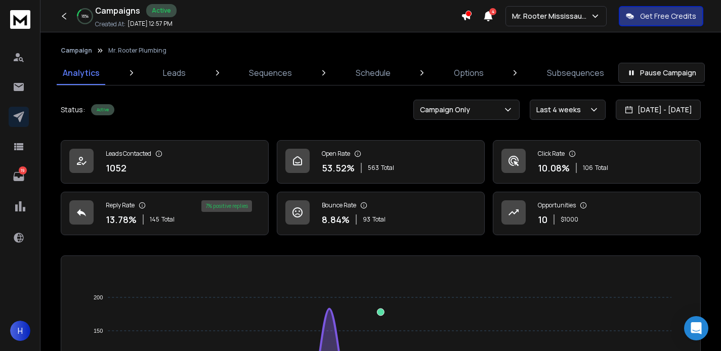
click at [154, 78] on div "Analytics Leads Sequences Schedule Options Subsequences" at bounding box center [334, 73] width 554 height 24
click at [180, 72] on p "Leads" at bounding box center [174, 73] width 23 height 12
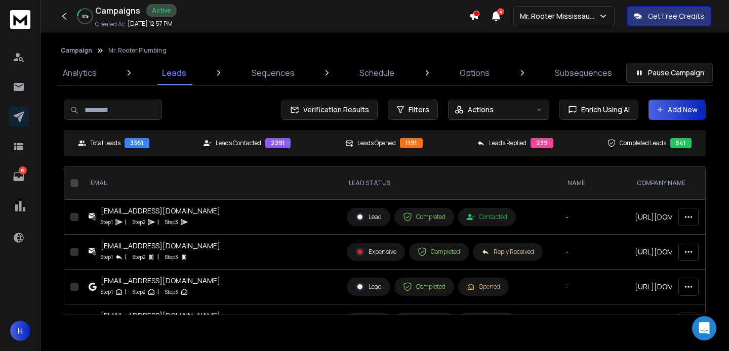
click at [147, 110] on input at bounding box center [113, 110] width 98 height 20
click at [143, 110] on input at bounding box center [113, 110] width 98 height 20
paste input "**********"
type input "**********"
